Goal: Communication & Community: Participate in discussion

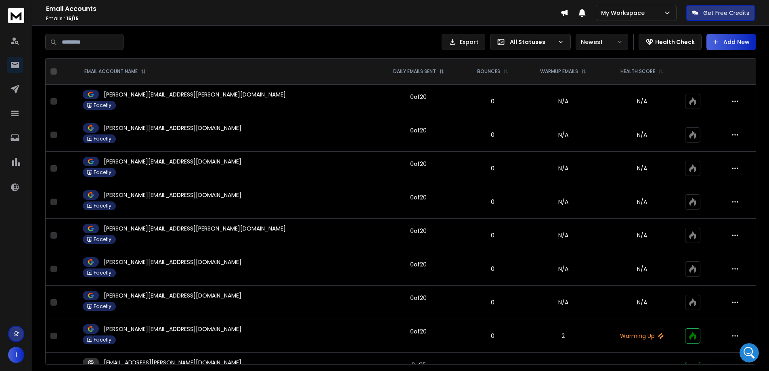
scroll to position [1, 0]
click at [8, 13] on img at bounding box center [16, 15] width 16 height 15
click at [14, 16] on img at bounding box center [16, 15] width 16 height 15
click at [16, 42] on icon at bounding box center [15, 43] width 8 height 4
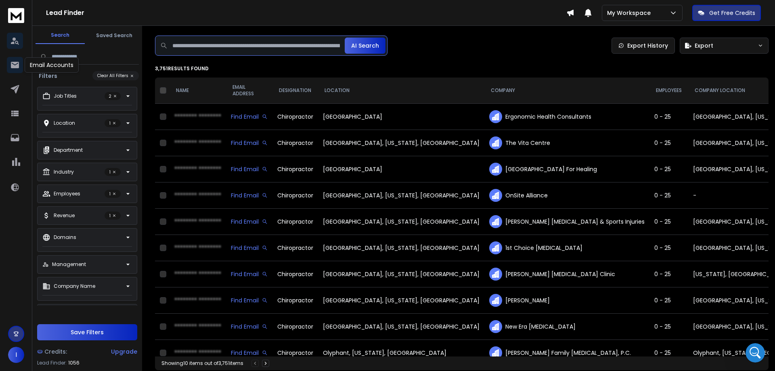
click at [18, 66] on icon at bounding box center [15, 65] width 8 height 6
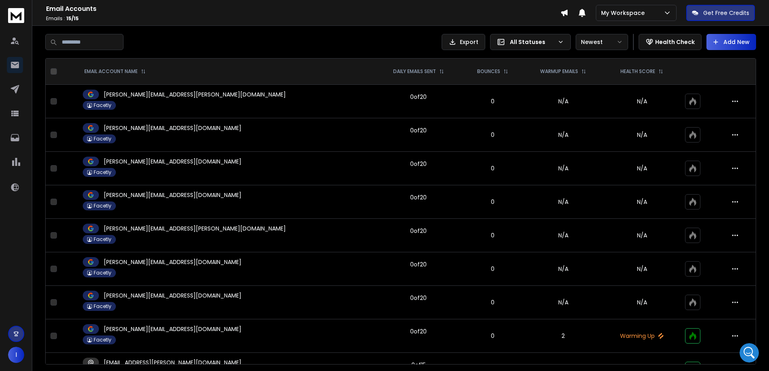
click at [746, 359] on div "Open Intercom Messenger" at bounding box center [749, 352] width 27 height 27
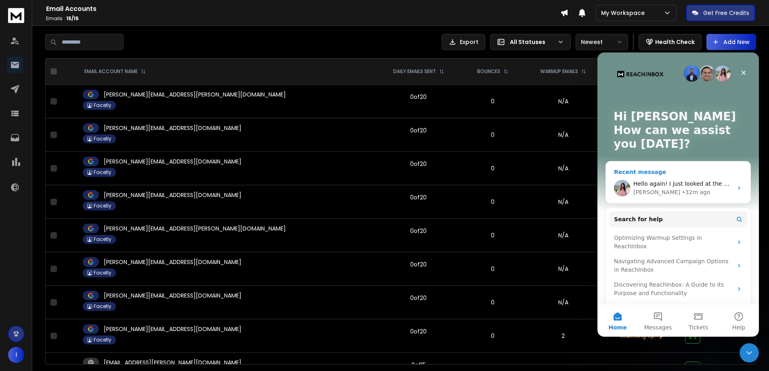
click at [682, 188] on div "• 32m ago" at bounding box center [696, 192] width 28 height 8
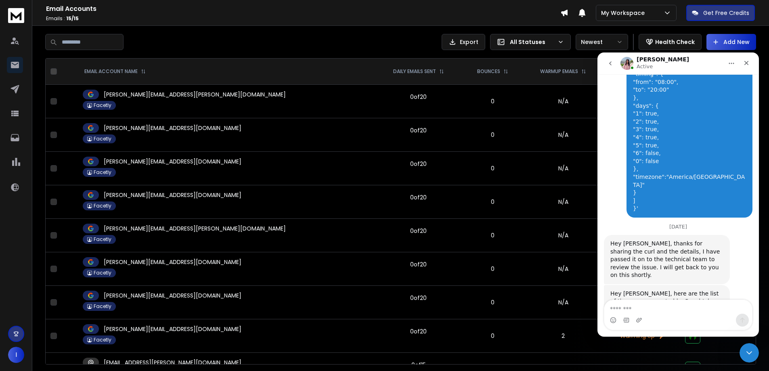
scroll to position [1934, 0]
click at [698, 311] on textarea "Message…" at bounding box center [678, 307] width 148 height 14
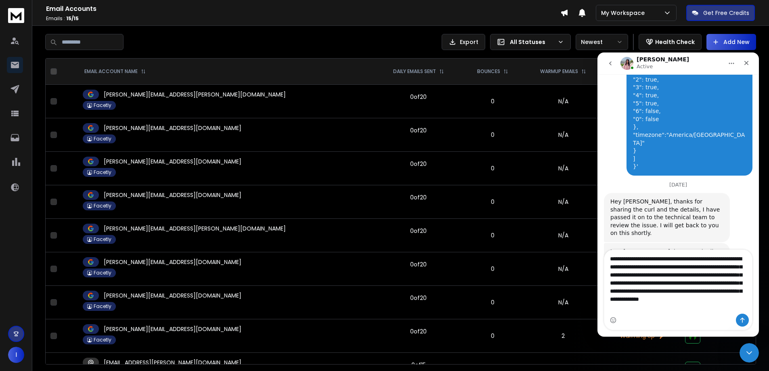
scroll to position [1982, 0]
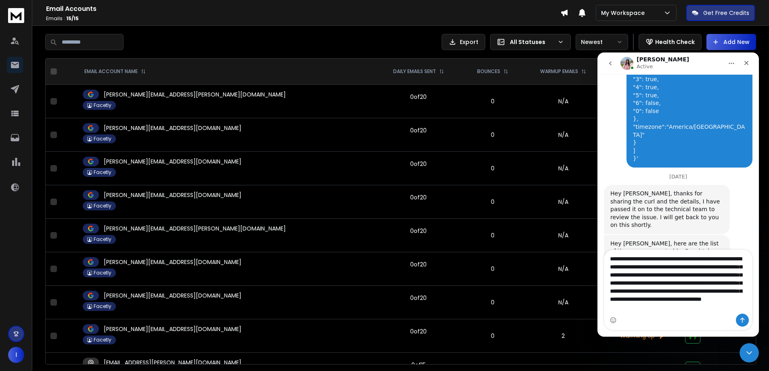
type textarea "**********"
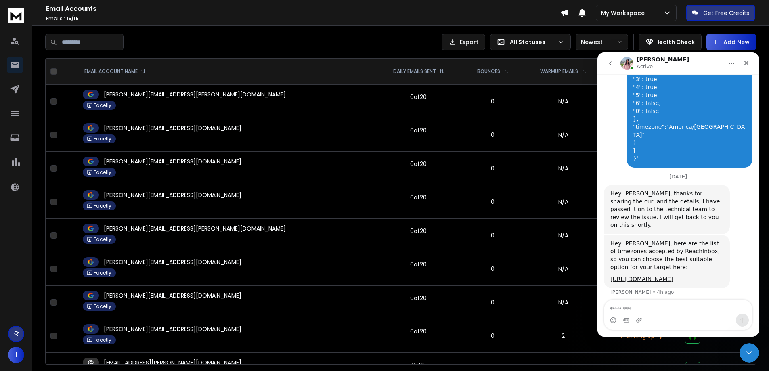
scroll to position [2016, 0]
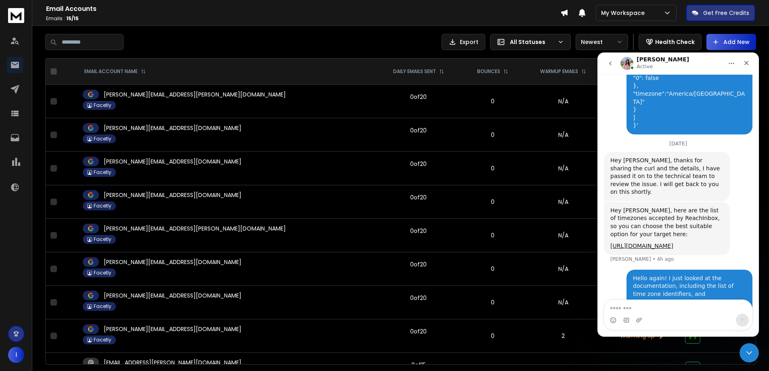
click at [206, 55] on div "Export All Statuses Newest Health Check Add New EMAIL ACCOUNT NAME DAILY EMAILS…" at bounding box center [400, 199] width 711 height 330
click at [751, 347] on div "Close Intercom Messenger" at bounding box center [748, 352] width 19 height 19
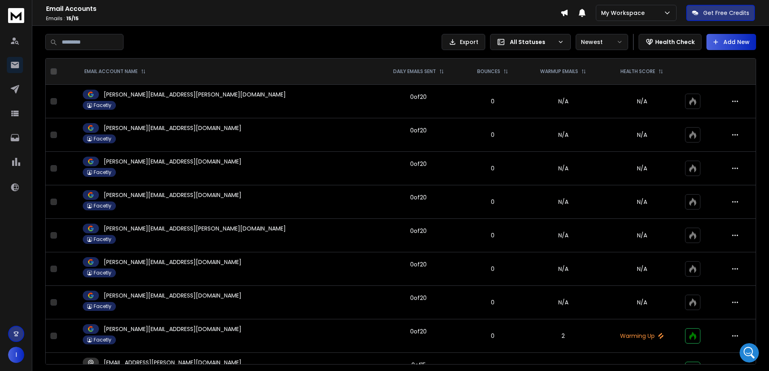
click at [299, 31] on div "Export All Statuses Newest Health Check Add New EMAIL ACCOUNT NAME DAILY EMAILS…" at bounding box center [400, 199] width 736 height 347
